Goal: Task Accomplishment & Management: Manage account settings

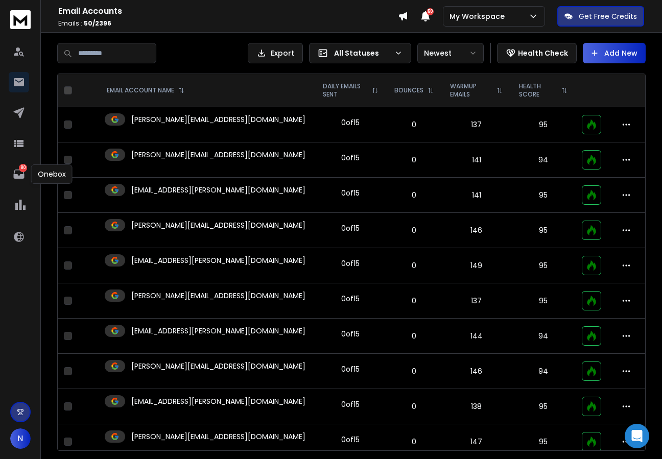
click at [8, 175] on div "80 N" at bounding box center [20, 229] width 41 height 459
click at [14, 179] on icon at bounding box center [19, 174] width 12 height 12
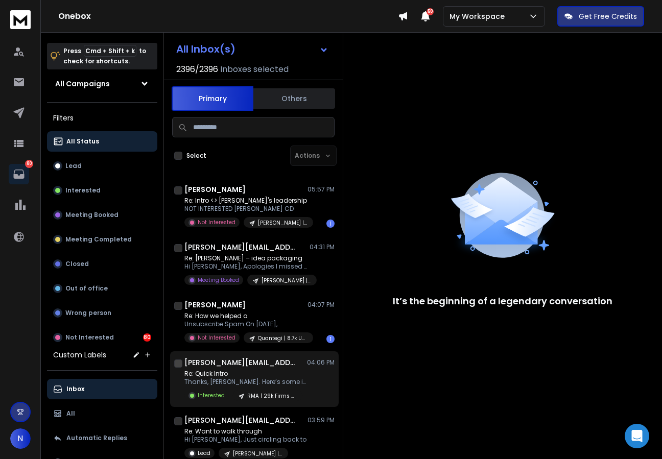
click at [286, 356] on div "[PERSON_NAME][EMAIL_ADDRESS][DOMAIN_NAME] 04:06 PM Re: Quick Intro Thanks, [PER…" at bounding box center [254, 379] width 169 height 56
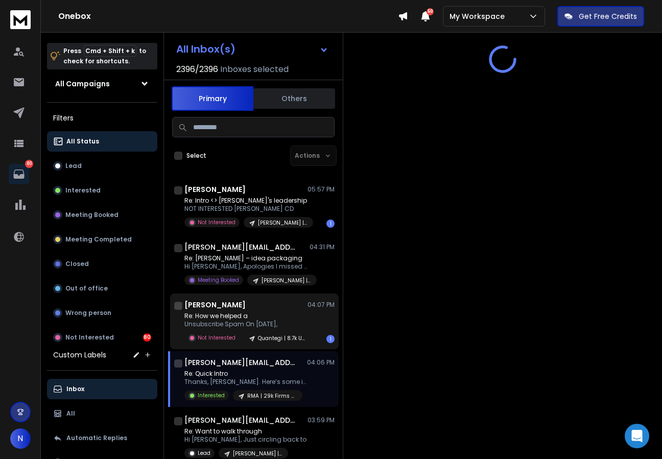
click at [300, 328] on div "Re: How we helped a Unsubscribe Spam On [DATE], Not Interested Quantegi | 8.7k …" at bounding box center [248, 327] width 129 height 31
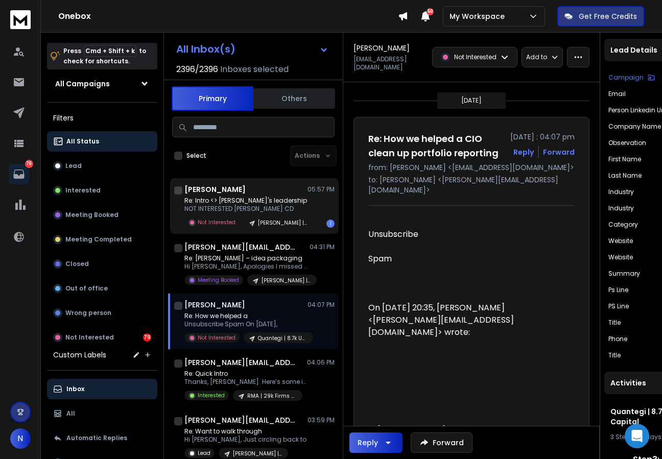
click at [322, 203] on div "Re: Intro <> [PERSON_NAME]'s leadership NOT INTERESTED [PERSON_NAME] CD Not Int…" at bounding box center [259, 212] width 150 height 31
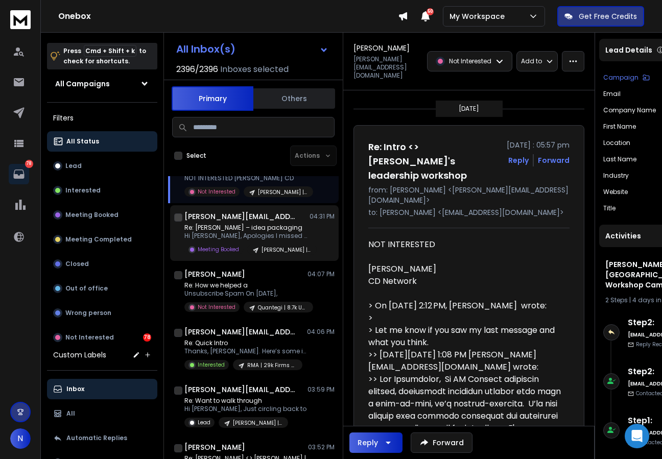
scroll to position [31, 0]
click at [257, 231] on p "Re: [PERSON_NAME] – idea packaging" at bounding box center [245, 227] width 123 height 8
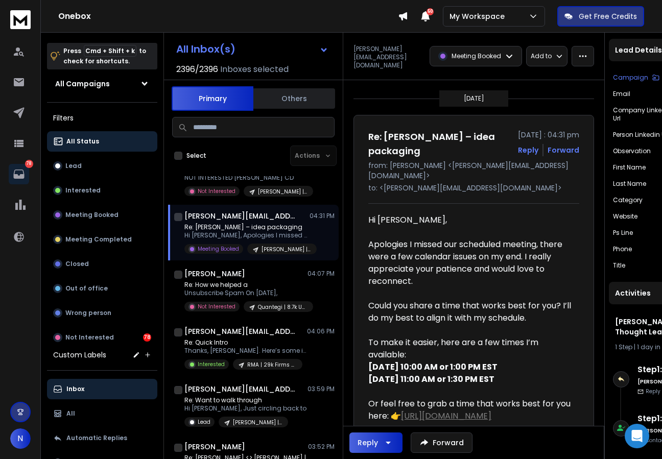
click at [232, 226] on p "Re: [PERSON_NAME] – idea packaging" at bounding box center [245, 227] width 123 height 8
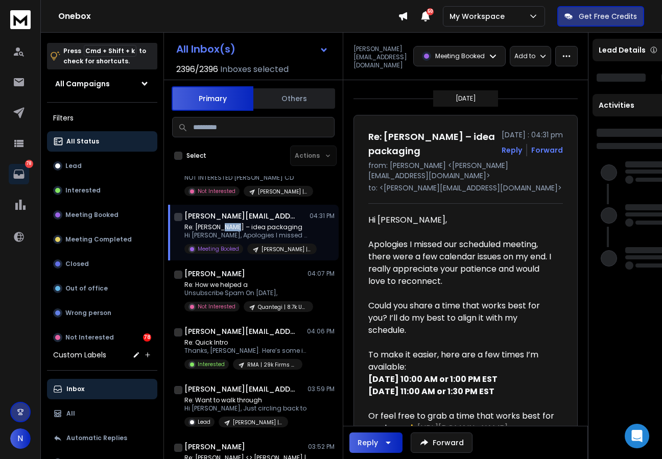
click at [232, 226] on p "Re: [PERSON_NAME] – idea packaging" at bounding box center [245, 227] width 123 height 8
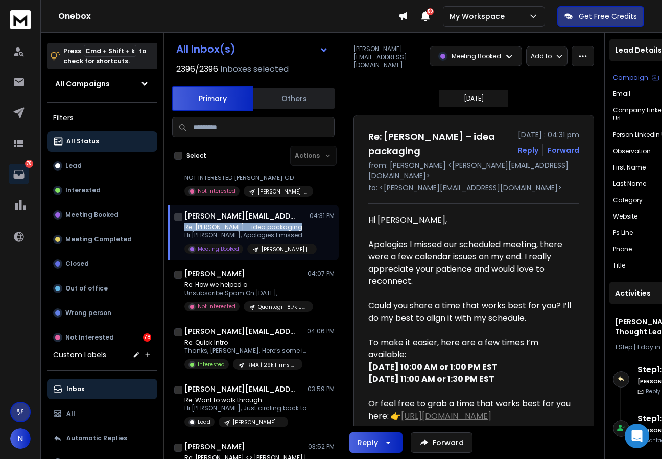
click at [235, 230] on p "Re: [PERSON_NAME] – idea packaging" at bounding box center [245, 227] width 123 height 8
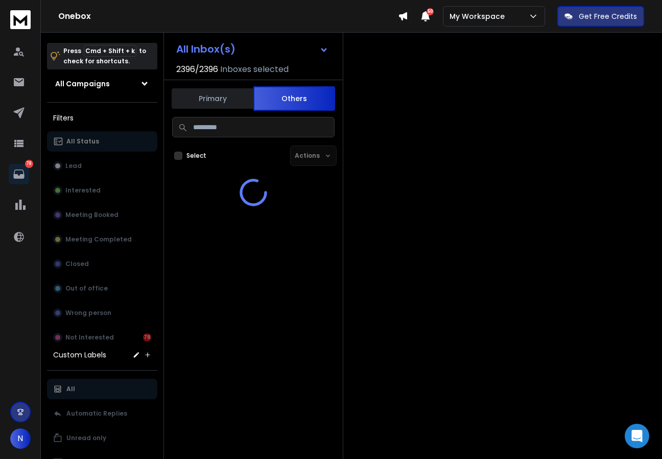
scroll to position [0, 0]
click at [290, 104] on button "Others" at bounding box center [294, 98] width 82 height 25
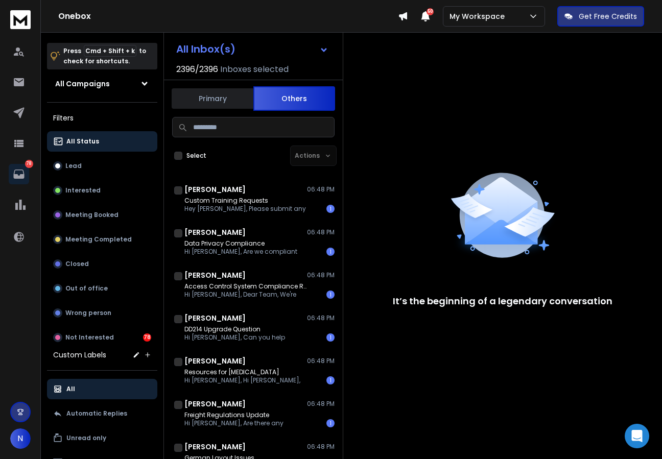
click at [233, 103] on button "Primary" at bounding box center [213, 98] width 82 height 22
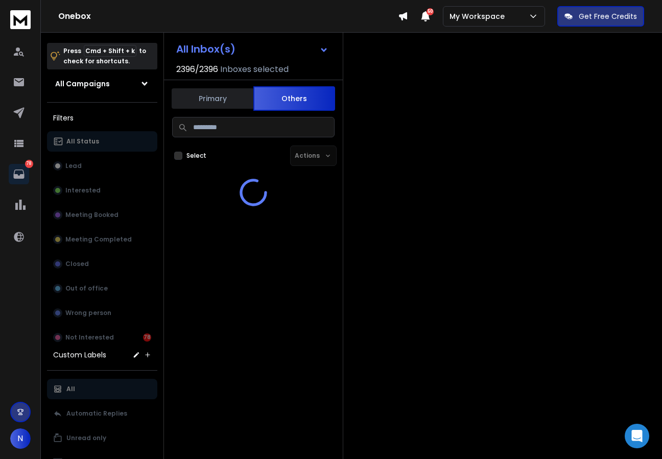
click at [298, 99] on button "Others" at bounding box center [294, 98] width 82 height 25
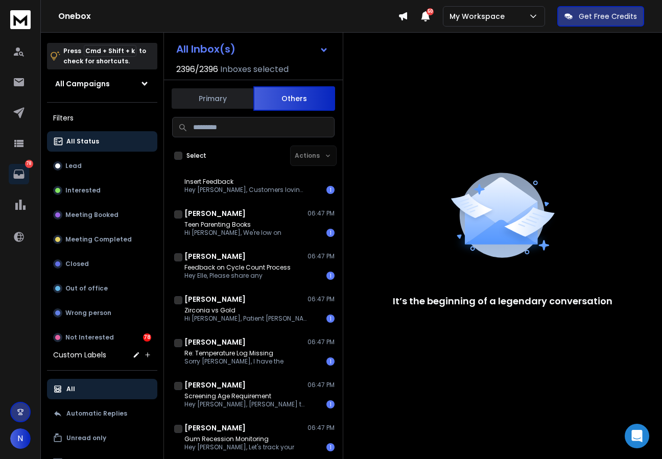
scroll to position [363, 0]
click at [226, 94] on button "Primary" at bounding box center [213, 98] width 82 height 22
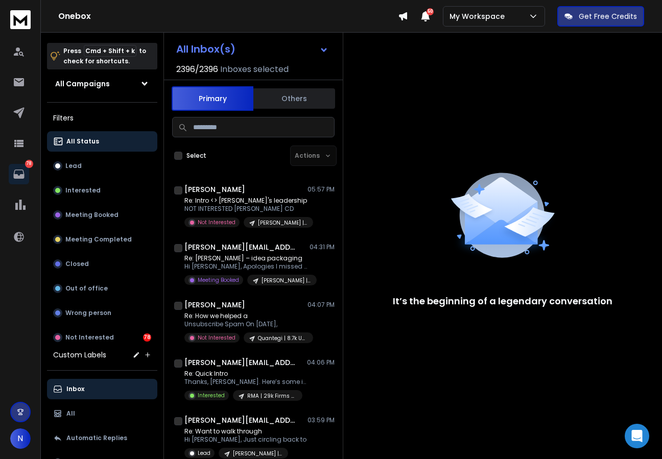
click at [263, 86] on div "All Inbox(s) 2396 / 2396 Inboxes selected Primary Others Select Actions [PERSON…" at bounding box center [253, 262] width 179 height 459
click at [266, 92] on button "Others" at bounding box center [294, 98] width 82 height 22
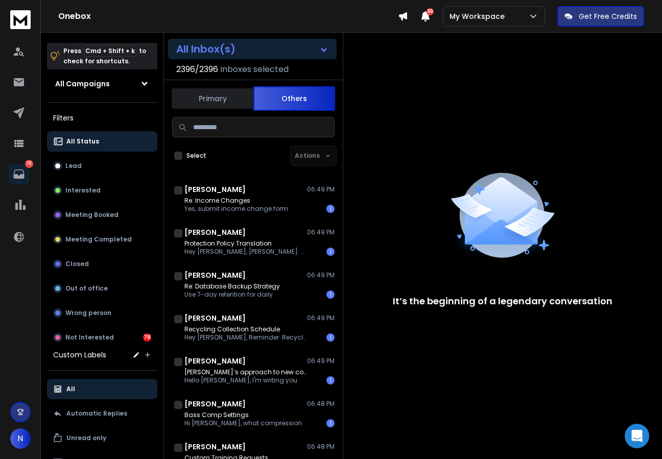
click at [251, 45] on button "All Inbox(s)" at bounding box center [252, 49] width 169 height 20
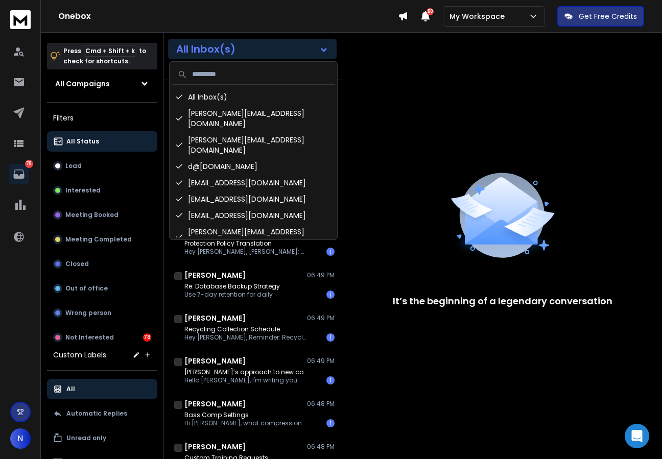
click at [251, 45] on button "All Inbox(s)" at bounding box center [252, 49] width 169 height 20
click at [271, 43] on button "All Inbox(s)" at bounding box center [252, 49] width 169 height 20
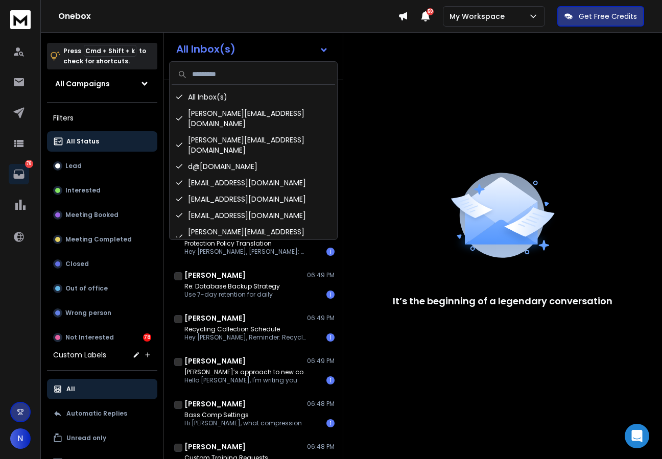
click at [383, 79] on div "It’s the beginning of a legendary conversation" at bounding box center [502, 228] width 319 height 390
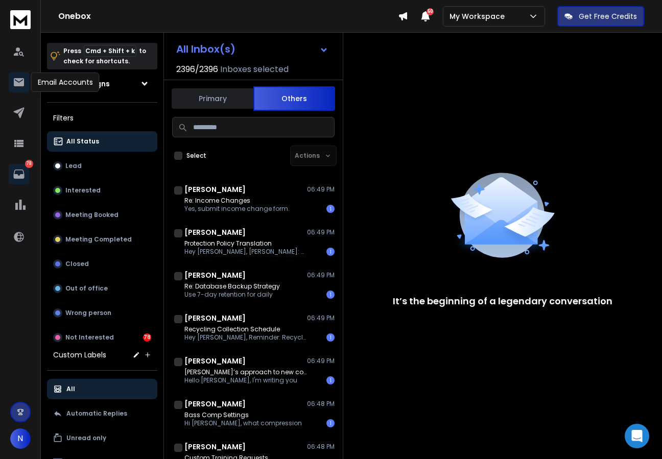
click at [25, 90] on link at bounding box center [19, 82] width 20 height 20
